Goal: Task Accomplishment & Management: Manage account settings

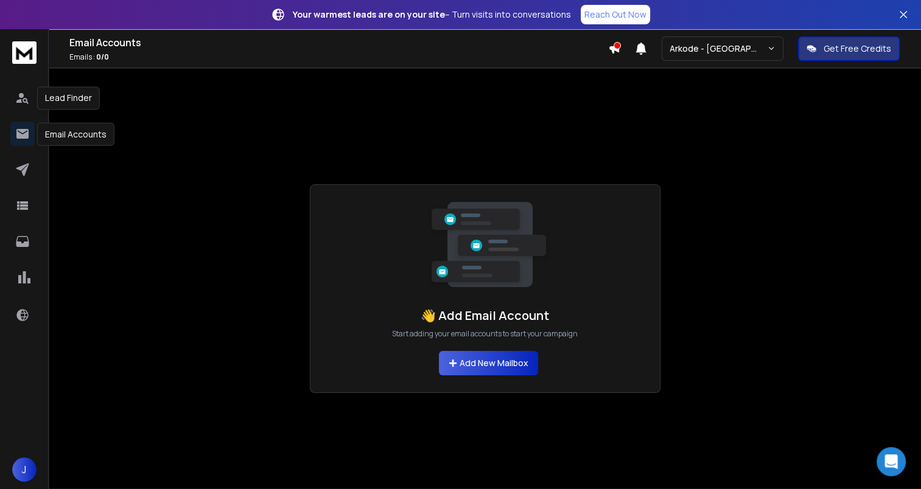
click at [15, 146] on link at bounding box center [22, 134] width 24 height 24
click at [22, 173] on icon at bounding box center [22, 169] width 13 height 13
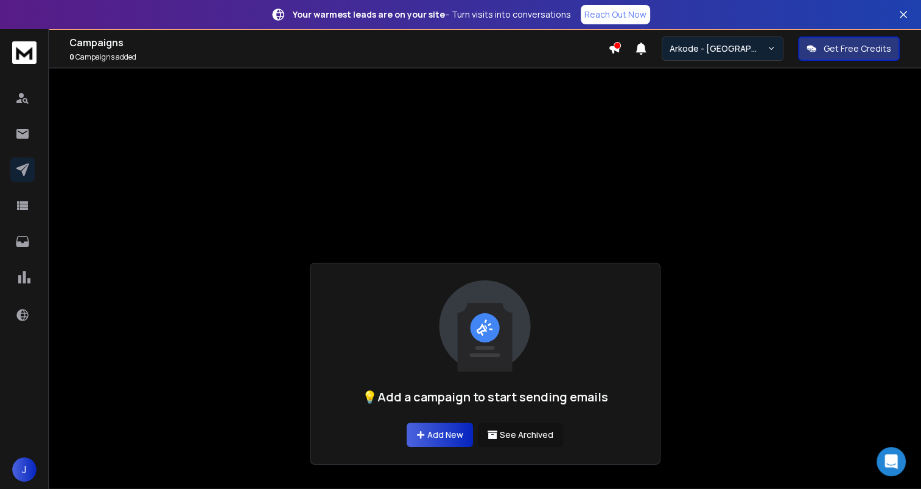
click at [740, 49] on p "Arkode - [GEOGRAPHIC_DATA]" at bounding box center [717, 49] width 97 height 12
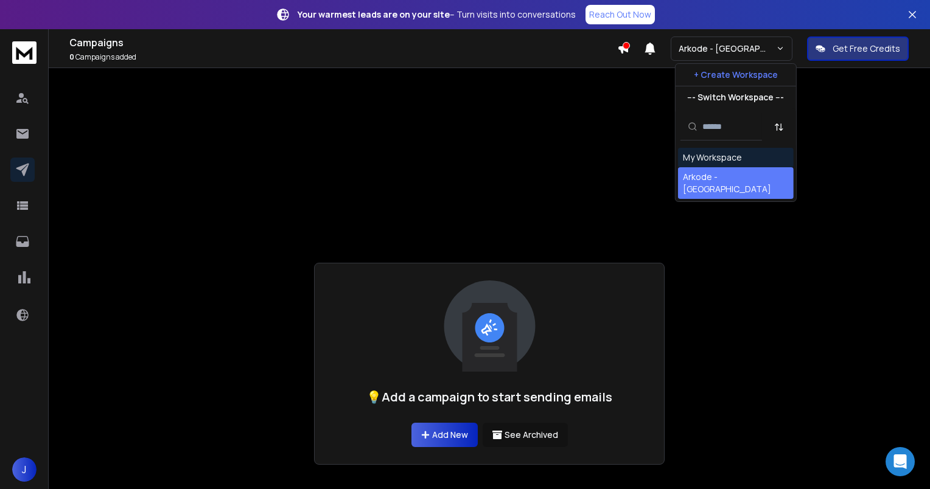
click at [724, 159] on div "My Workspace" at bounding box center [712, 158] width 59 height 12
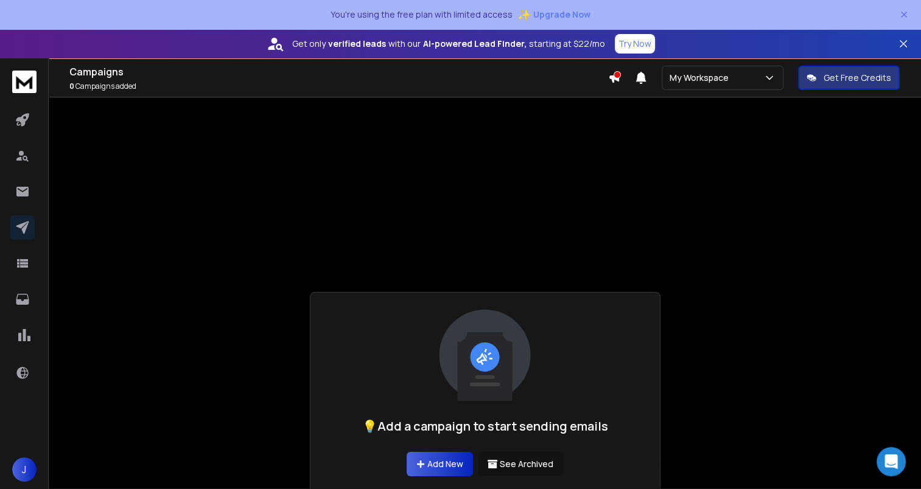
click at [721, 72] on p "My Workspace" at bounding box center [701, 78] width 64 height 12
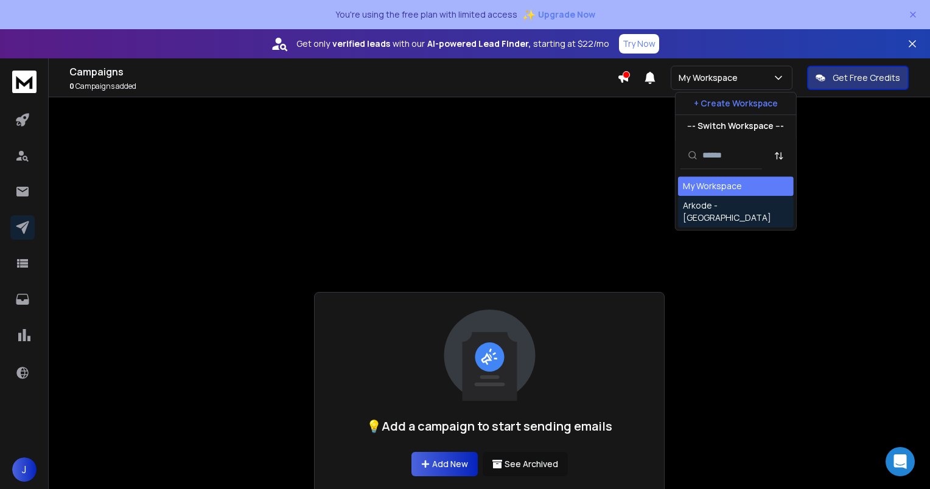
click at [708, 217] on div "My Workspace Arkode - Germany" at bounding box center [736, 202] width 120 height 56
click at [714, 209] on div "Arkode - [GEOGRAPHIC_DATA]" at bounding box center [736, 212] width 106 height 24
